Goal: Task Accomplishment & Management: Use online tool/utility

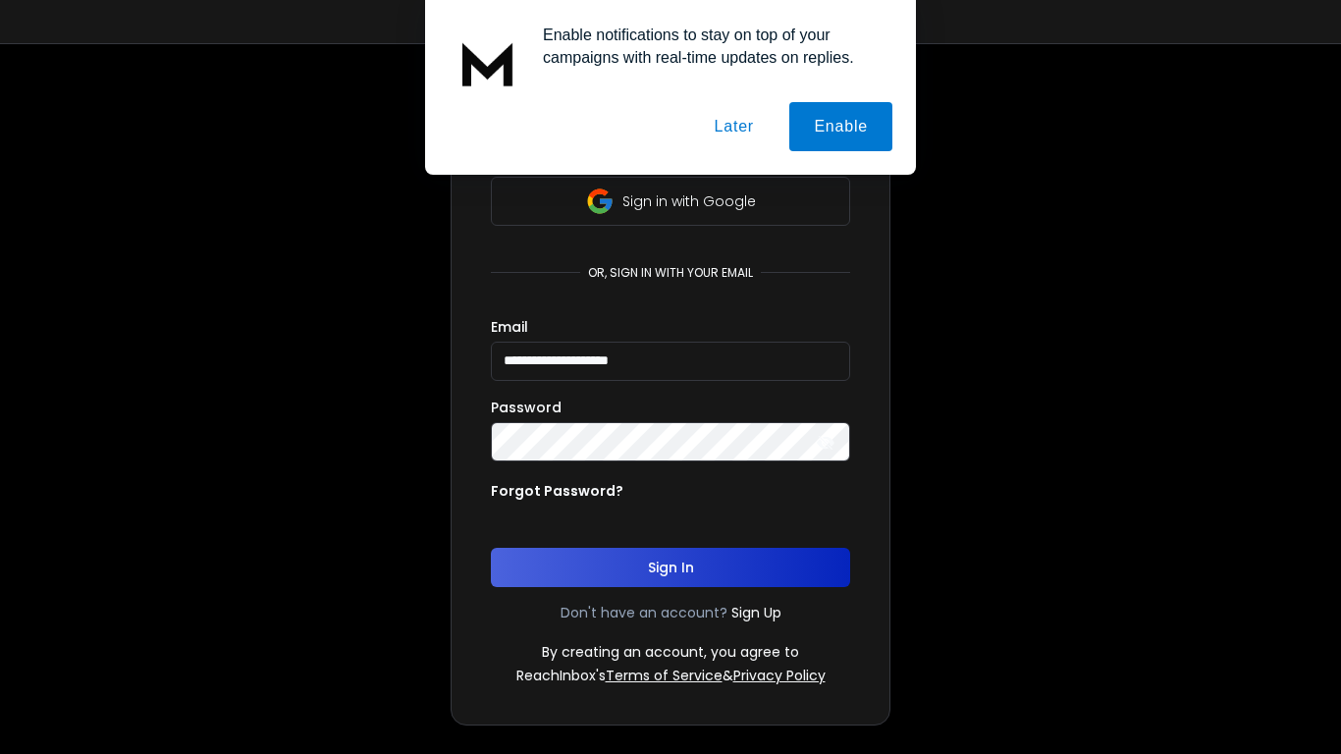
type input "**********"
click at [670, 566] on button "Sign In" at bounding box center [670, 567] width 359 height 39
